Goal: Task Accomplishment & Management: Manage account settings

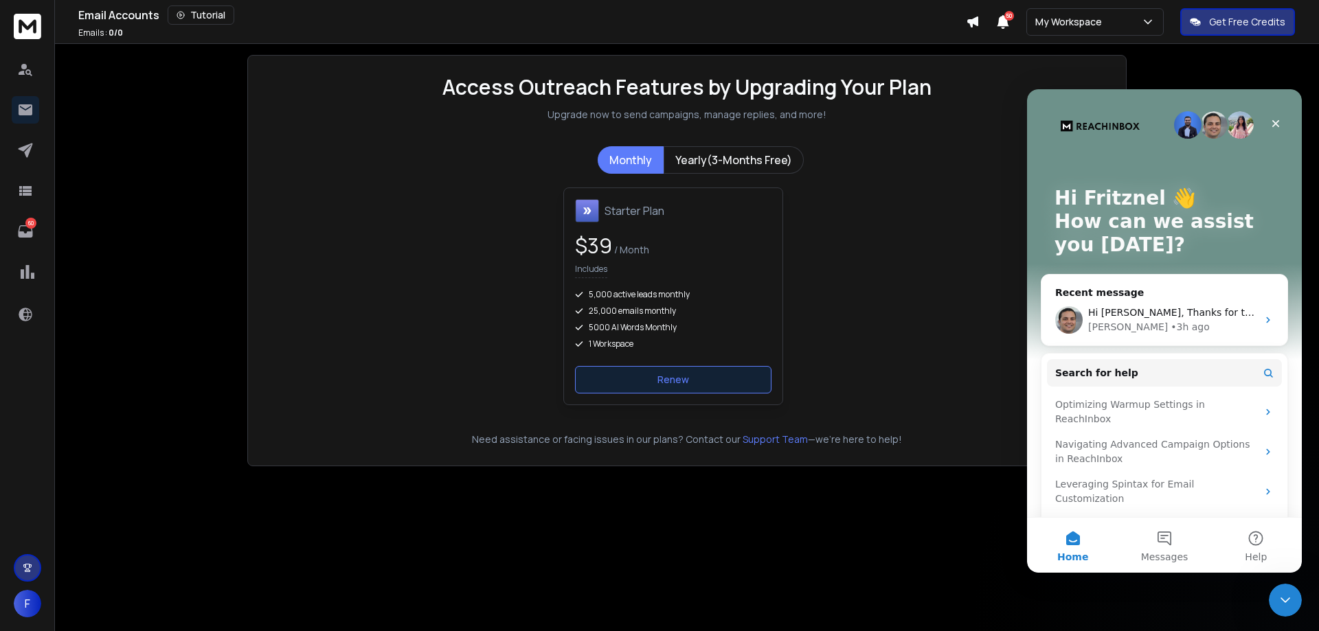
click at [737, 380] on button "Renew" at bounding box center [673, 379] width 196 height 27
